Goal: Find specific page/section: Find specific page/section

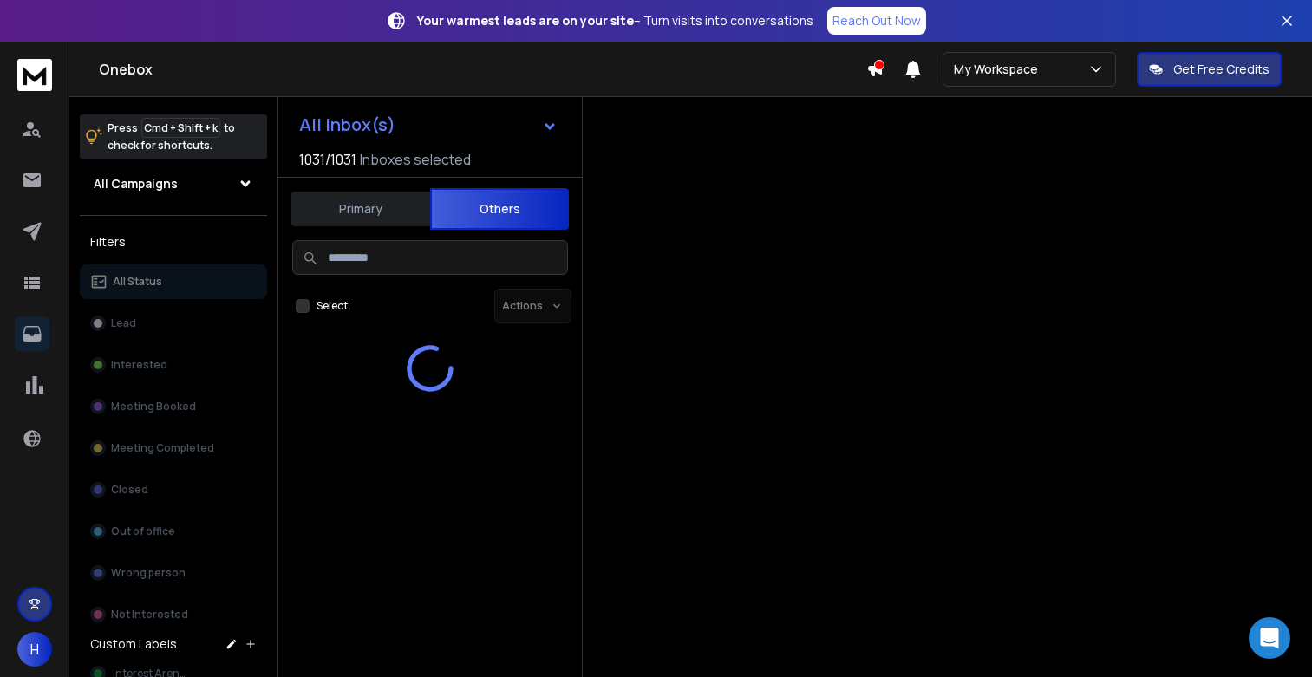
click at [456, 198] on button "Others" at bounding box center [499, 209] width 139 height 42
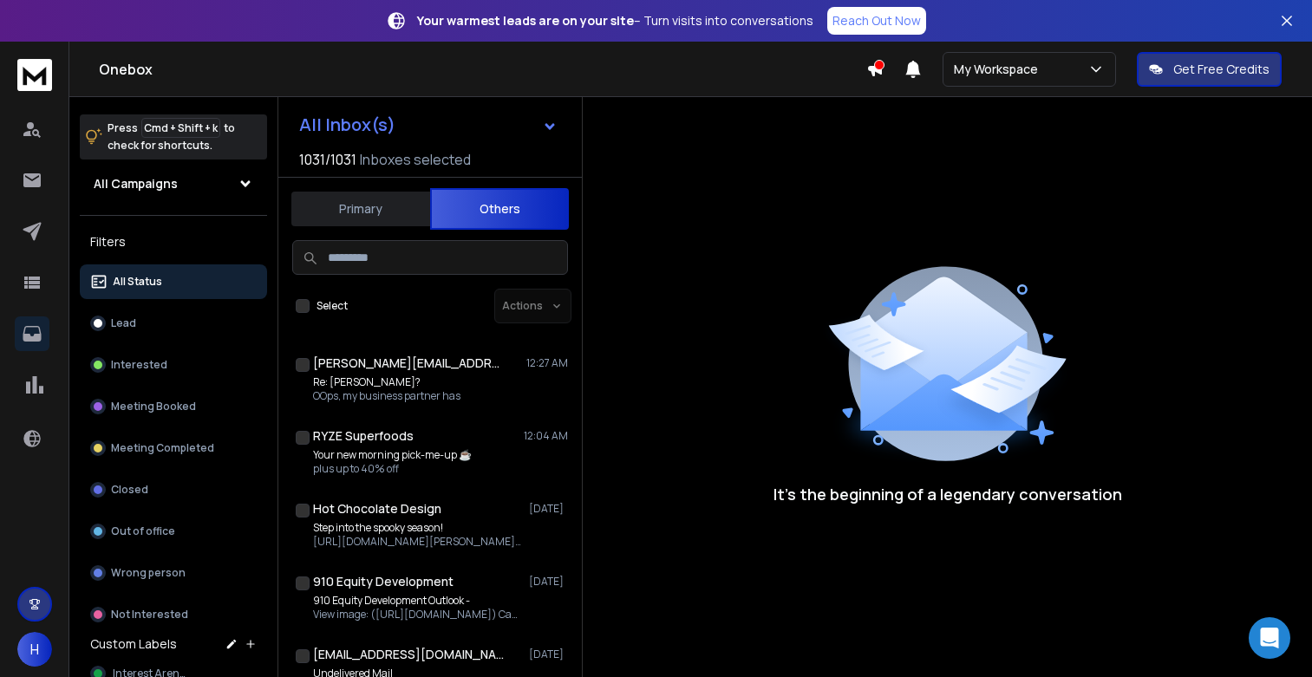
click at [363, 204] on button "Primary" at bounding box center [360, 209] width 139 height 38
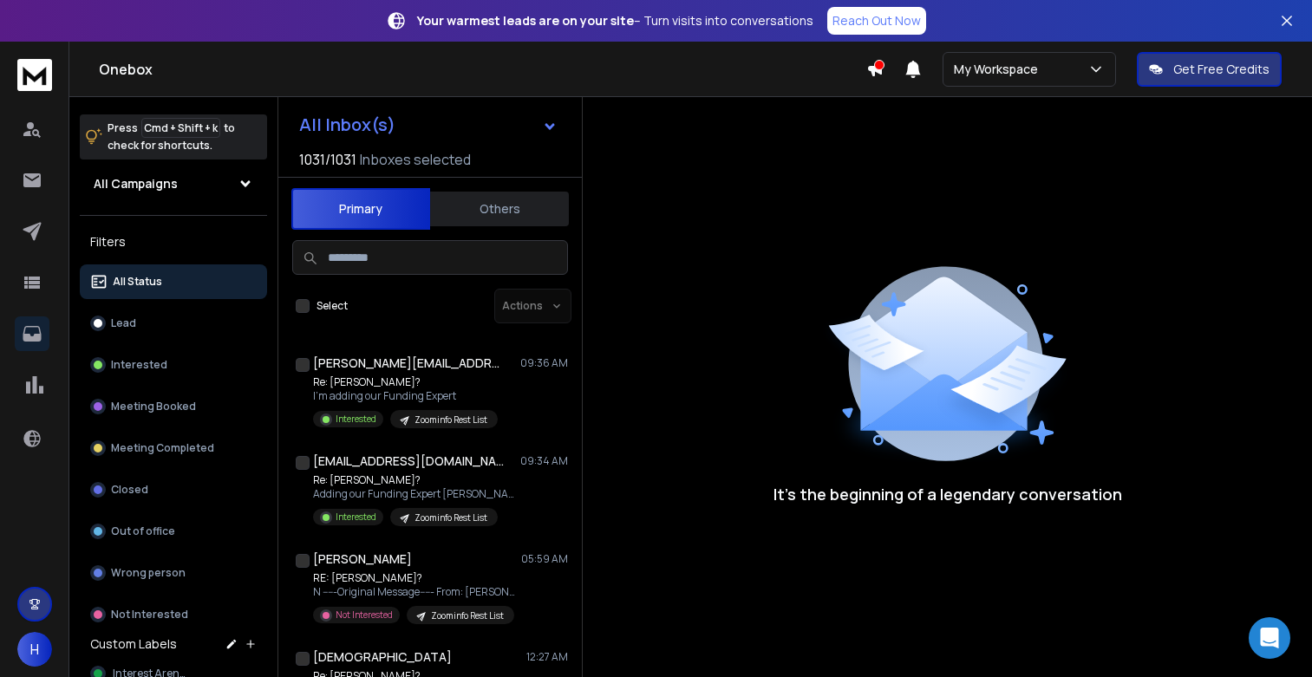
click at [467, 173] on div "All Inbox(s) 1031 / 1031 Inboxes selected Primary Others Select Actions [PERSON…" at bounding box center [430, 435] width 304 height 677
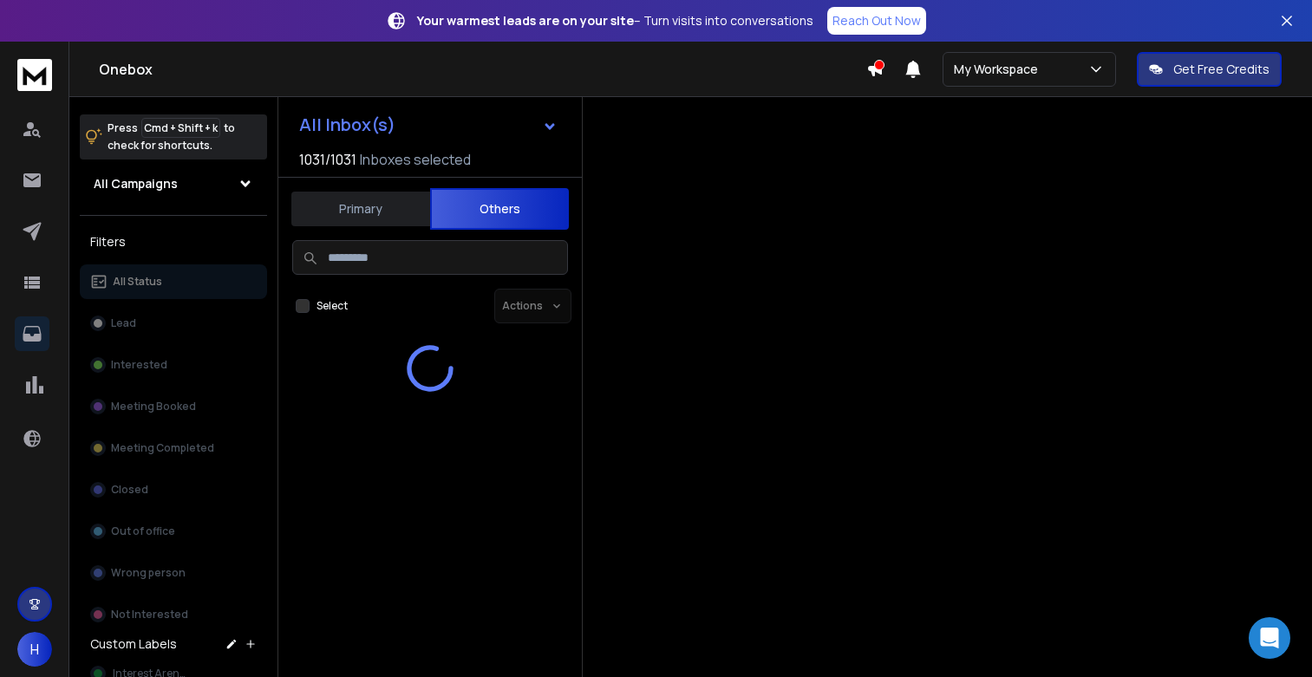
click at [461, 193] on button "Others" at bounding box center [499, 209] width 139 height 42
click at [461, 198] on button "Others" at bounding box center [499, 209] width 139 height 42
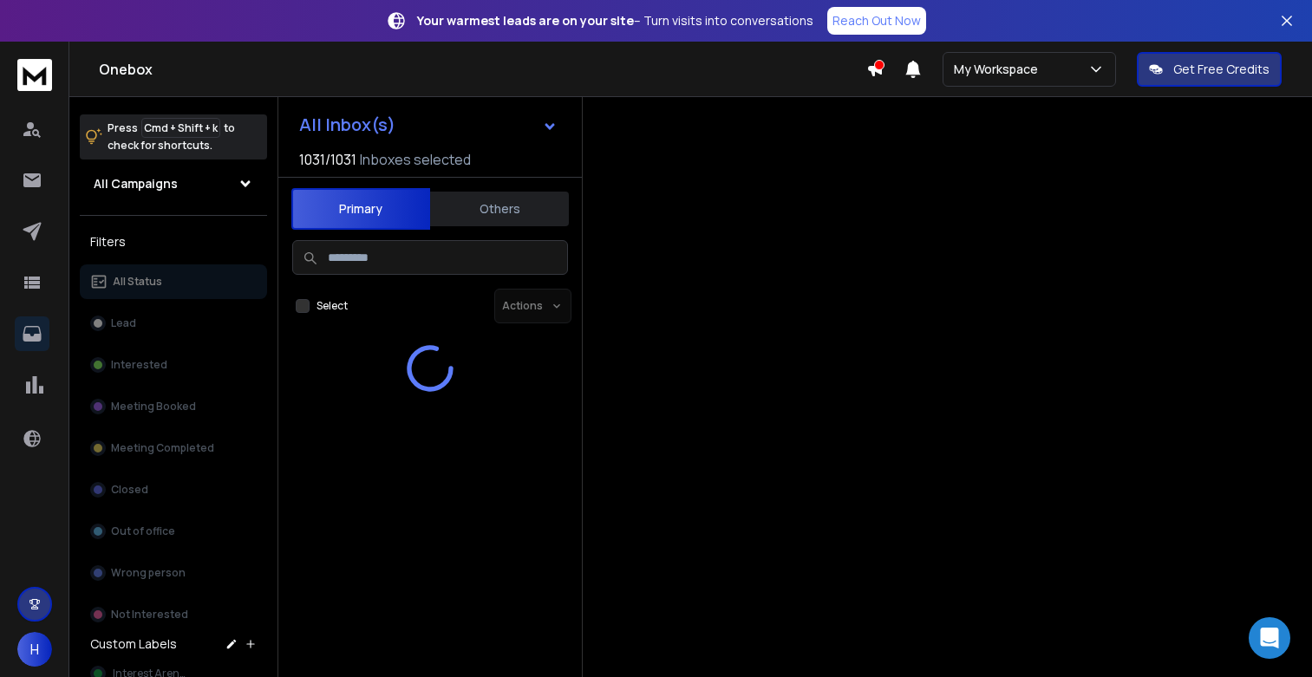
click at [329, 202] on button "Primary" at bounding box center [360, 209] width 139 height 42
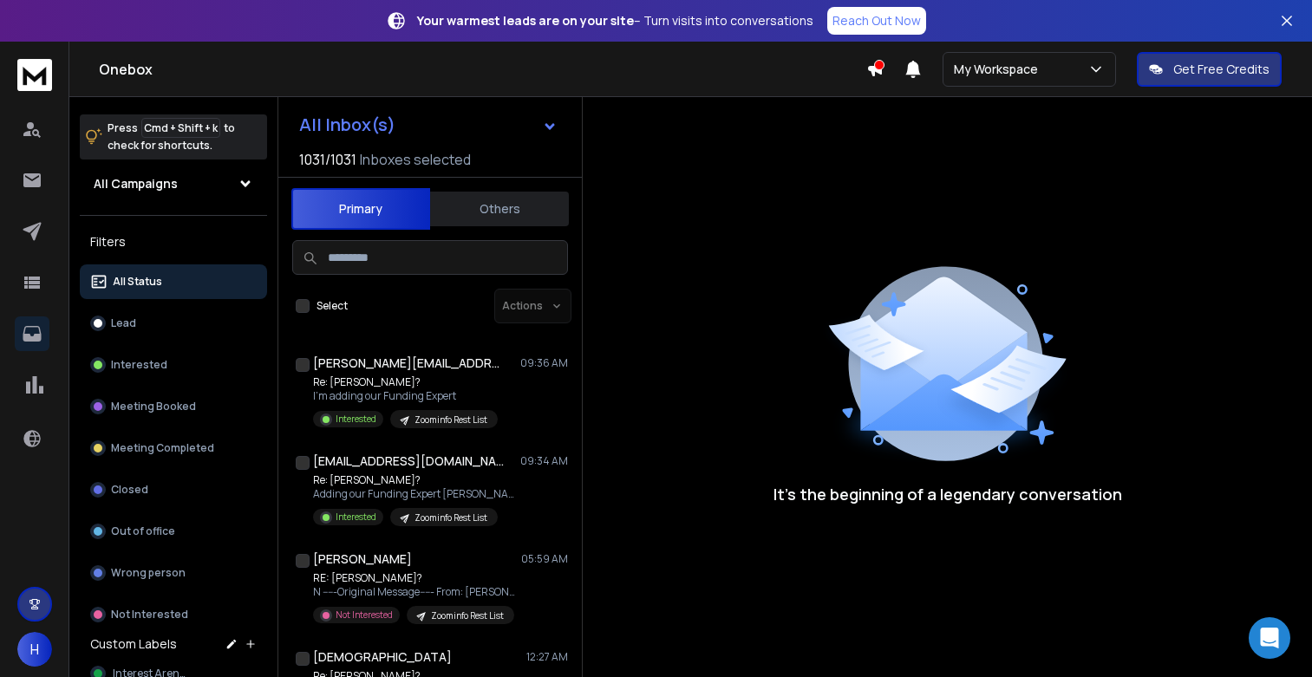
click at [547, 210] on button "Others" at bounding box center [499, 209] width 139 height 38
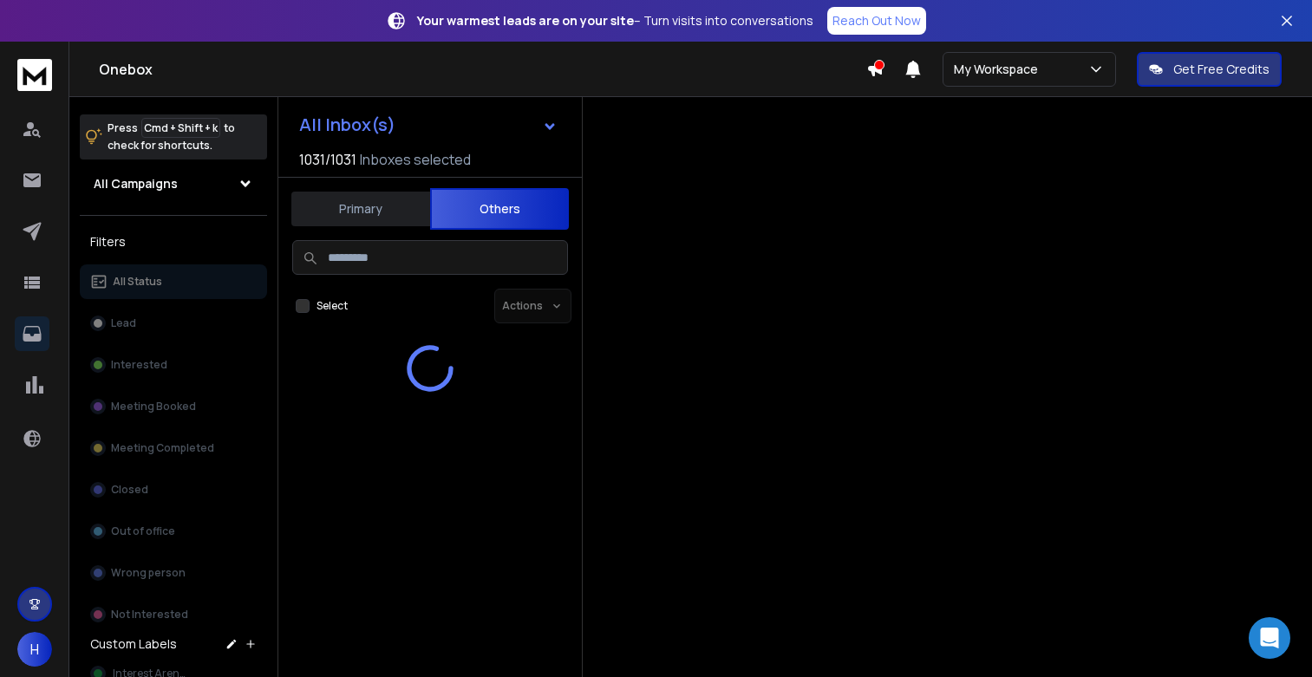
click at [540, 210] on button "Others" at bounding box center [499, 209] width 139 height 42
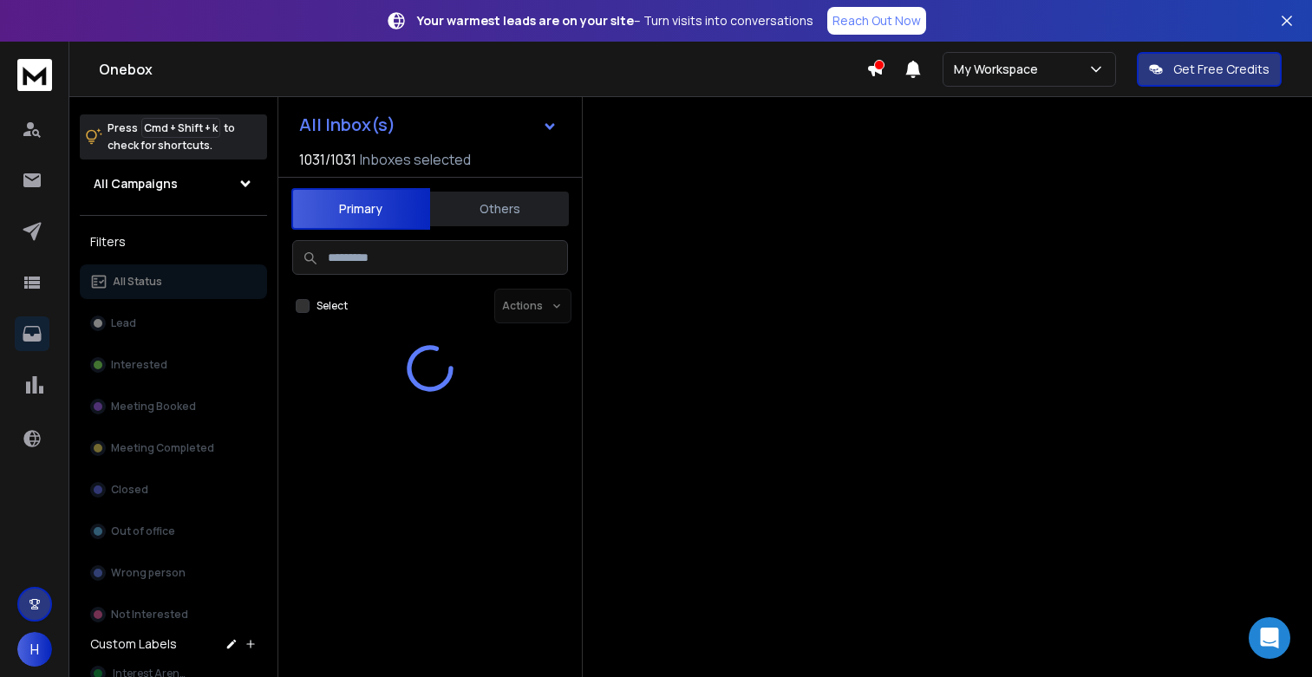
click at [376, 210] on button "Primary" at bounding box center [360, 209] width 139 height 42
